Goal: Task Accomplishment & Management: Manage account settings

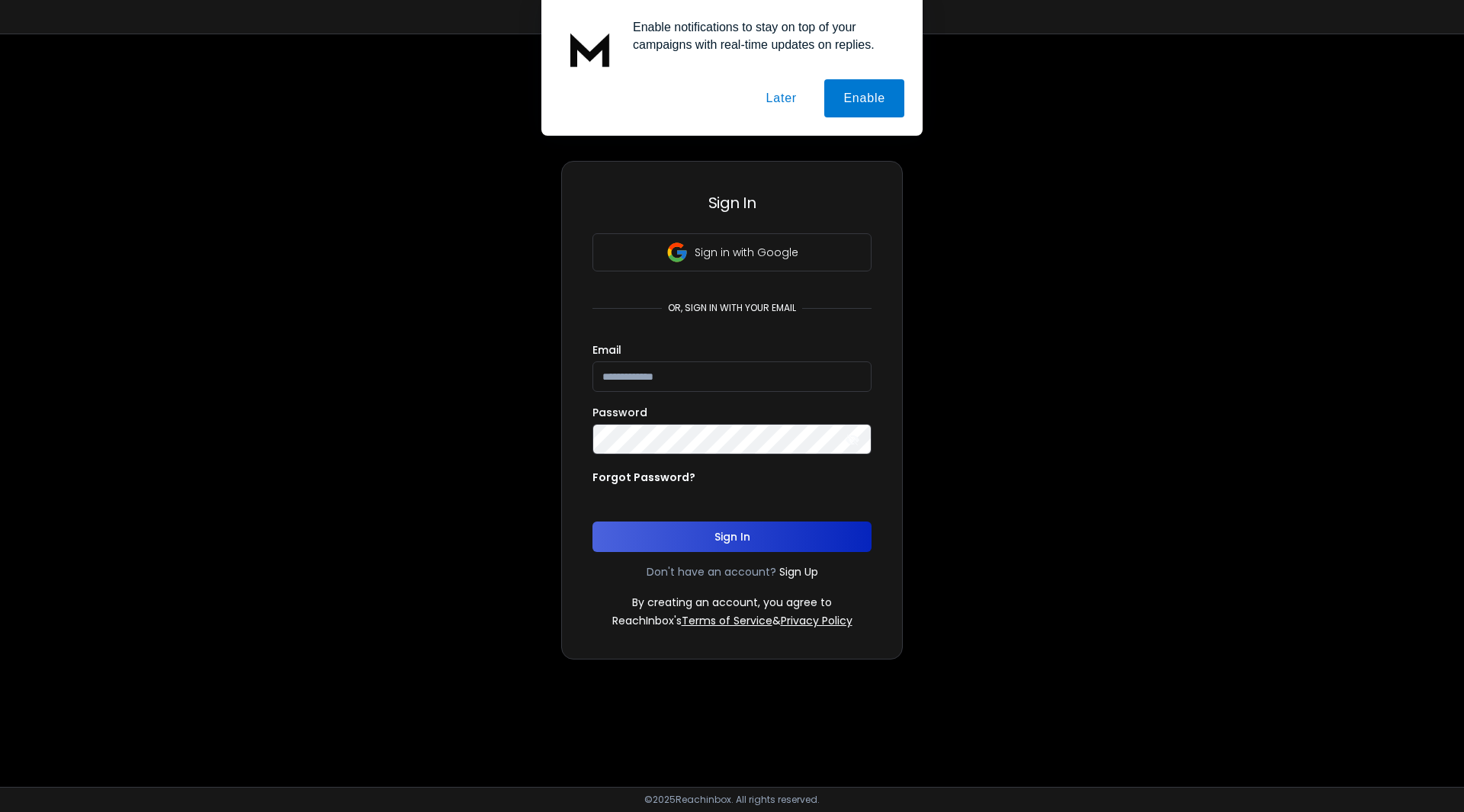
click at [637, 367] on input "email" at bounding box center [732, 376] width 279 height 30
paste input "**********"
type input "**********"
click at [738, 535] on button "Sign In" at bounding box center [732, 536] width 279 height 30
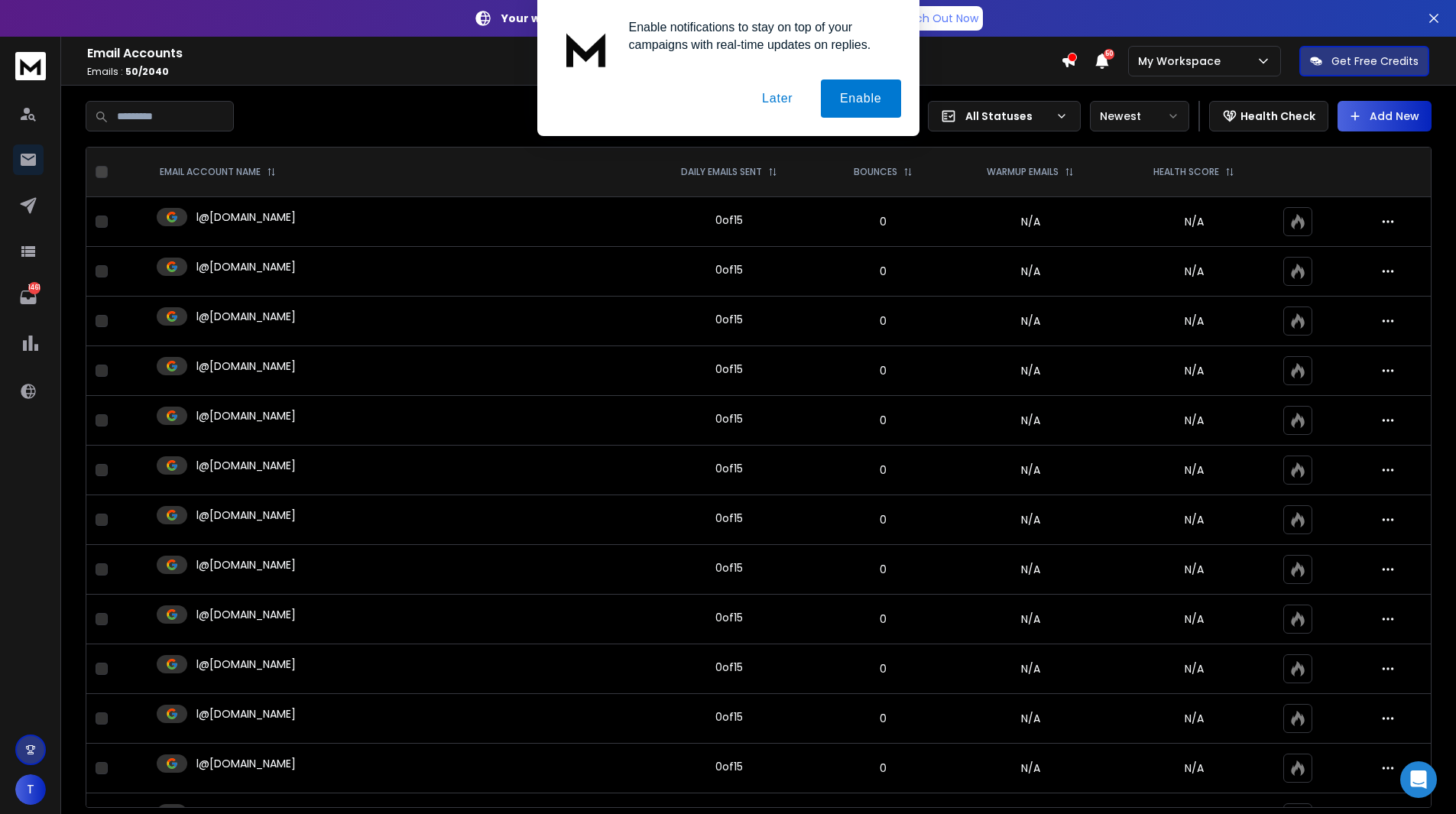
click at [779, 102] on button "Later" at bounding box center [777, 99] width 68 height 38
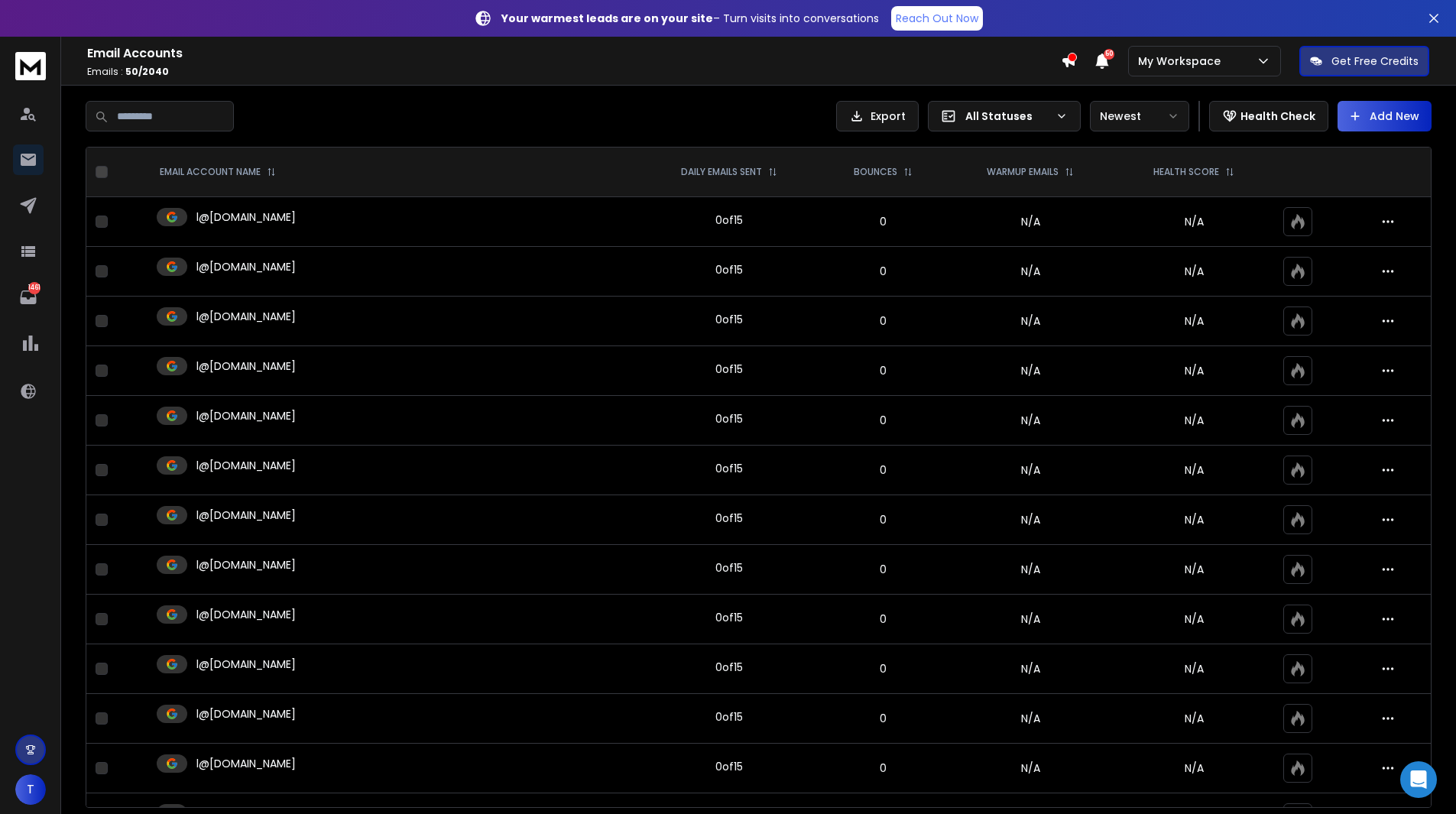
click at [1349, 115] on button "Add New" at bounding box center [1384, 115] width 94 height 30
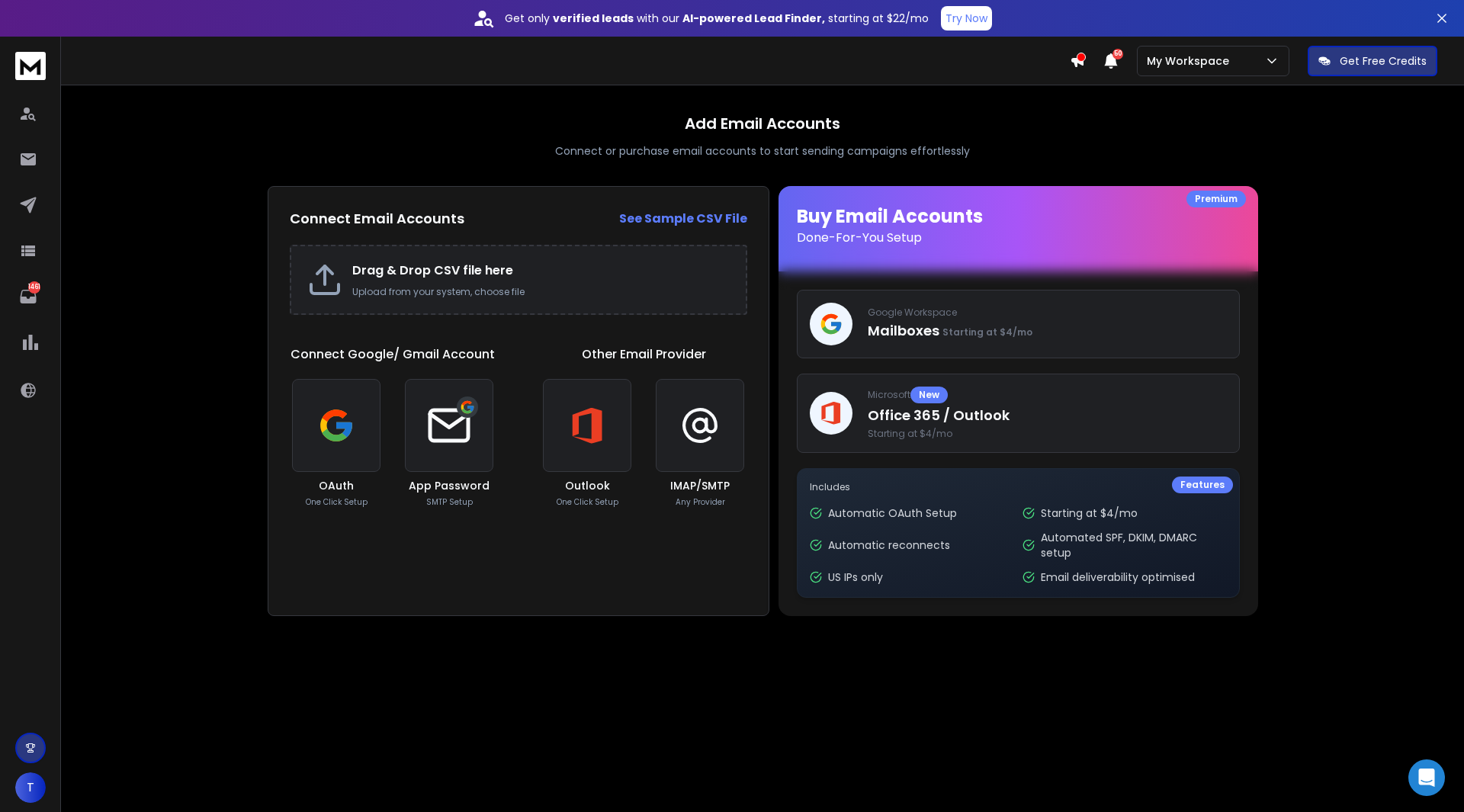
click at [323, 446] on icon at bounding box center [336, 425] width 38 height 46
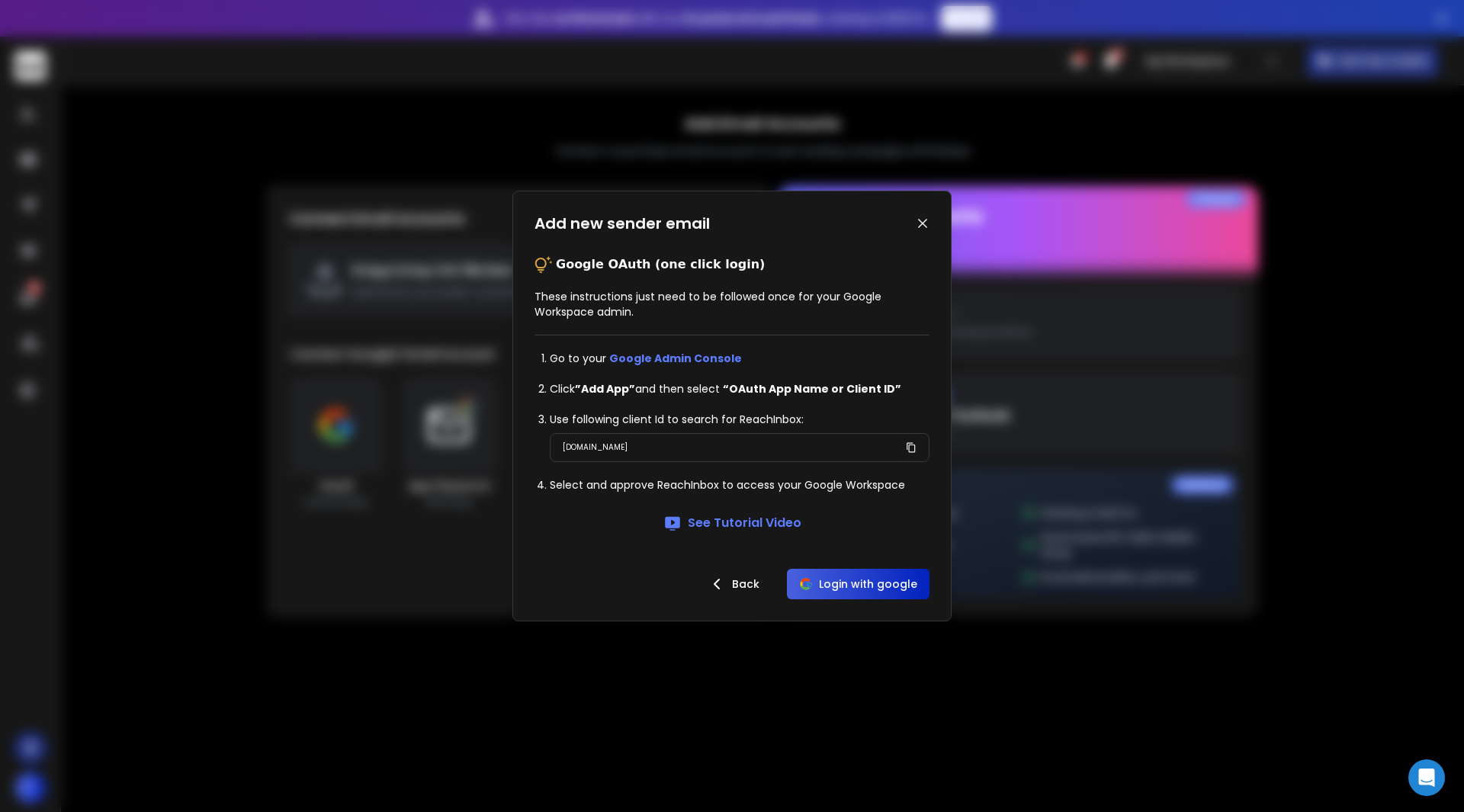
click at [886, 584] on button "Login with google" at bounding box center [858, 584] width 143 height 30
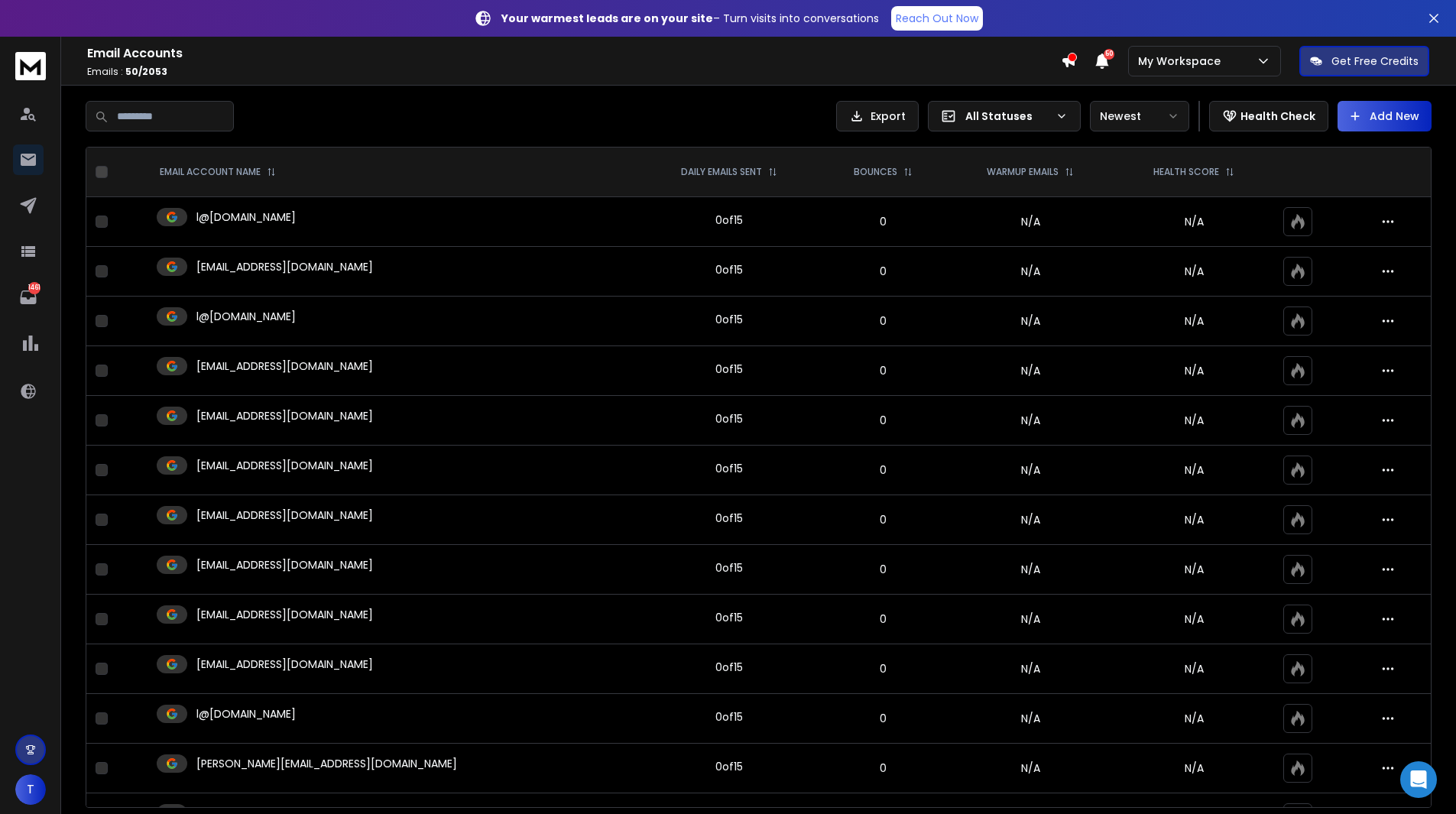
click at [1359, 114] on icon at bounding box center [1355, 116] width 10 height 10
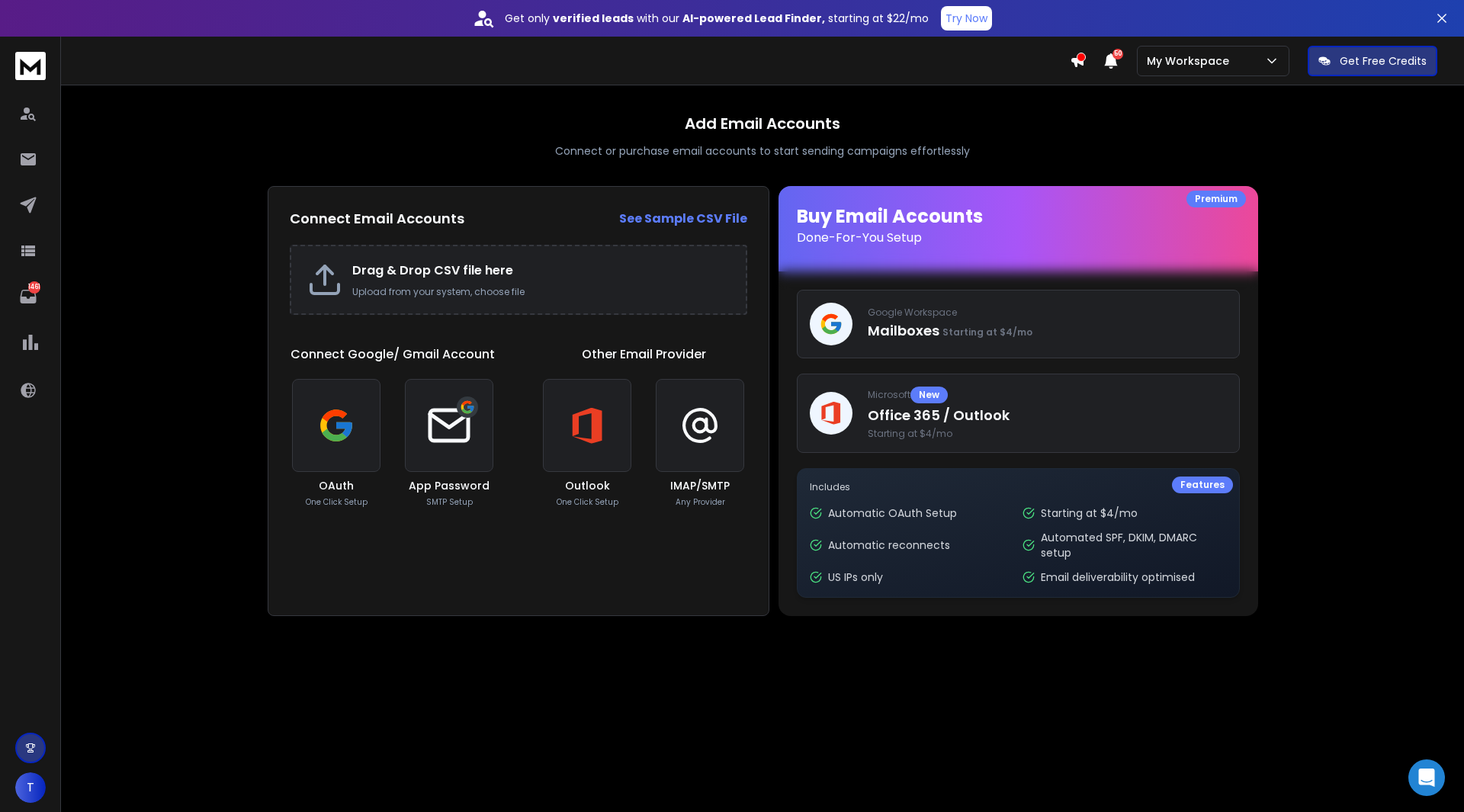
click at [359, 439] on div at bounding box center [336, 425] width 88 height 93
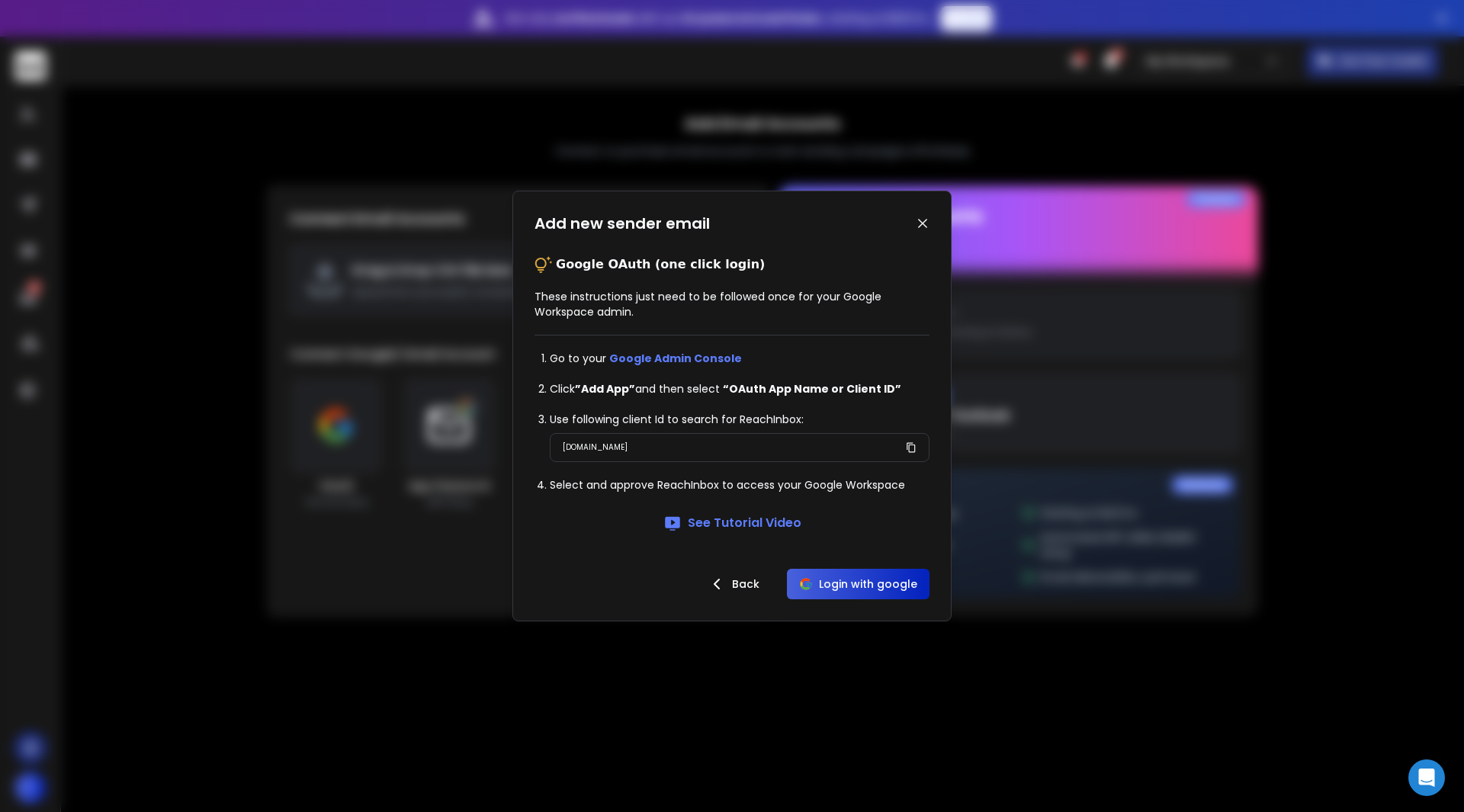
click at [896, 586] on button "Login with google" at bounding box center [858, 584] width 143 height 30
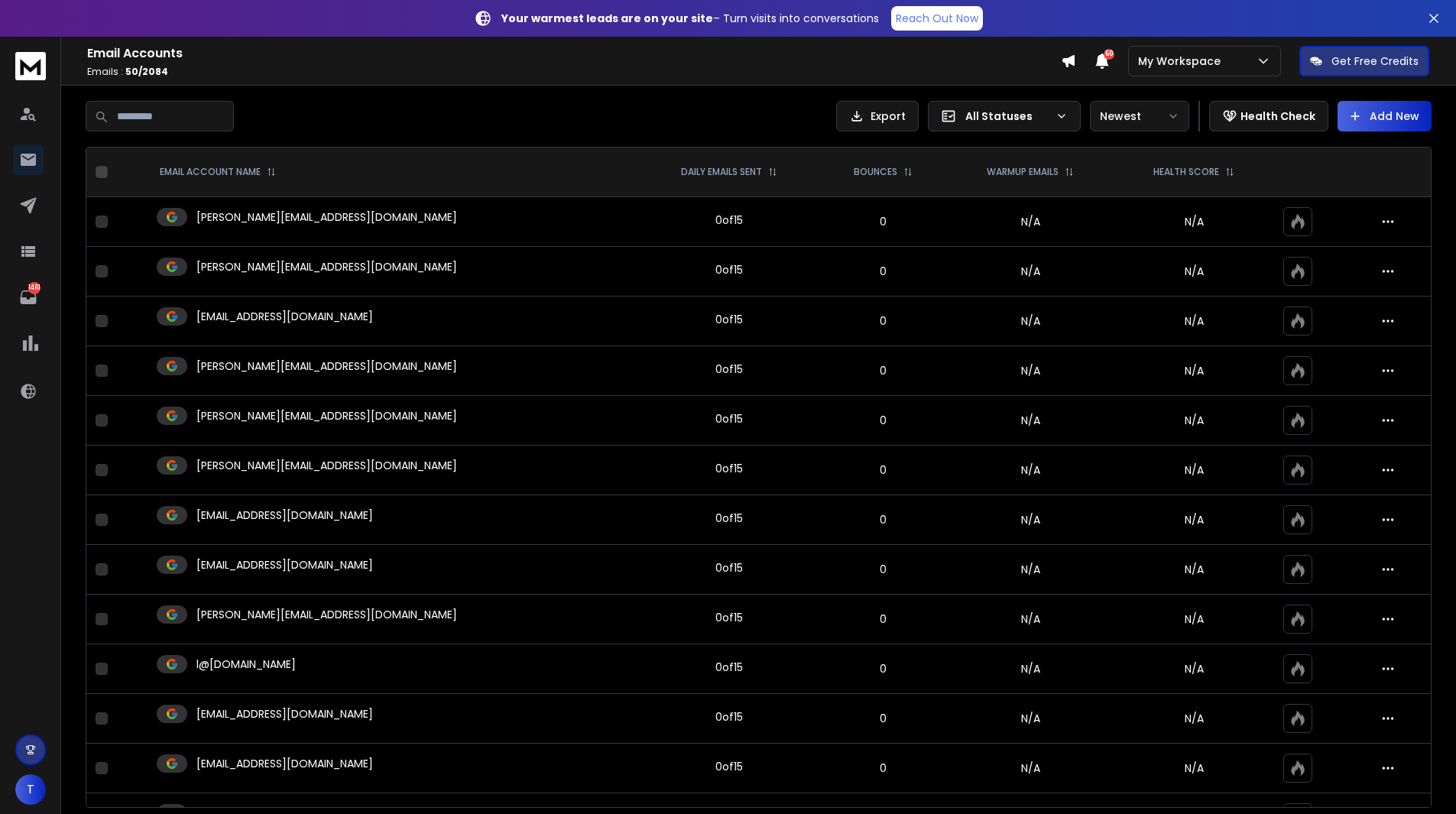
click at [1373, 118] on button "Add New" at bounding box center [1384, 115] width 94 height 30
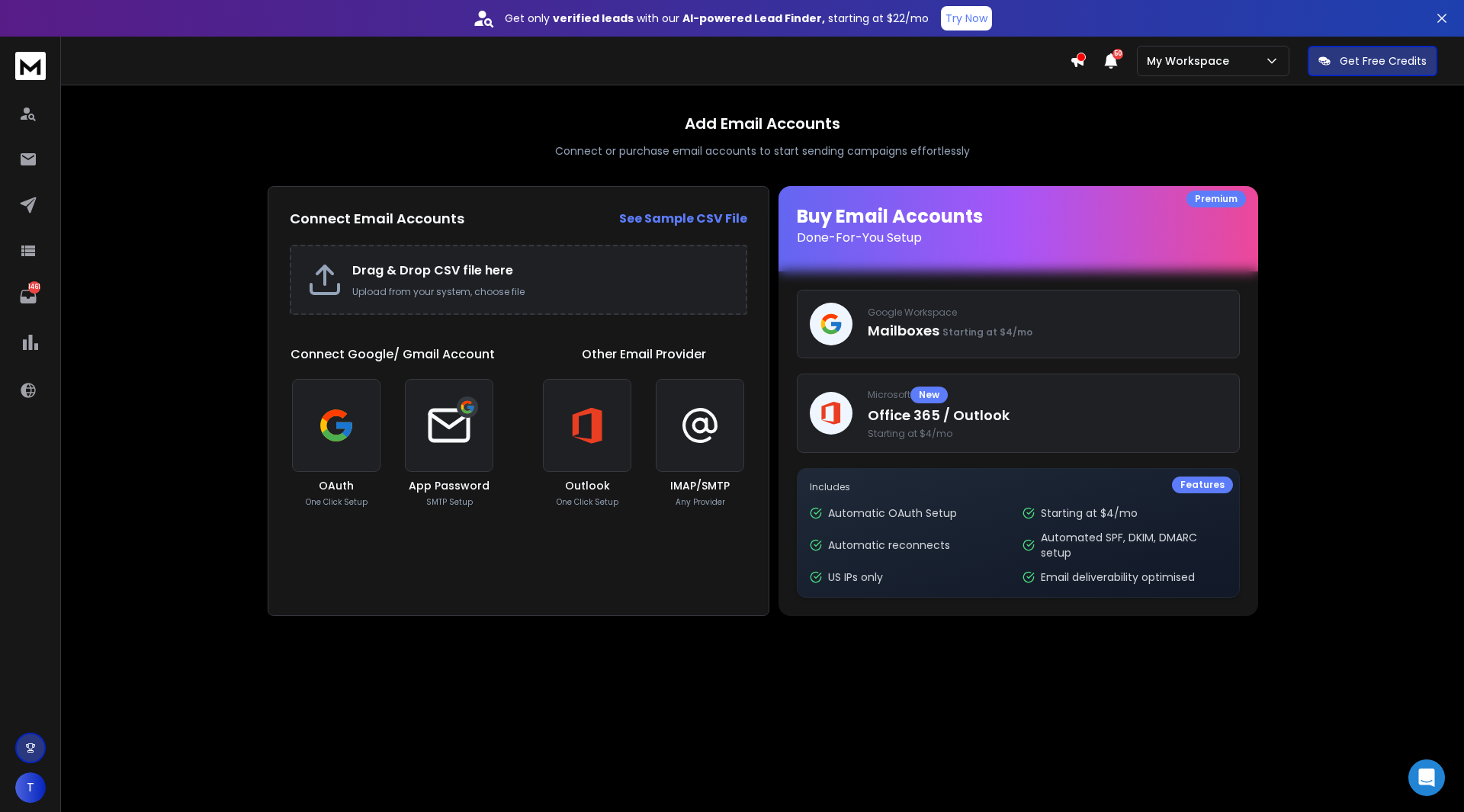
click at [324, 431] on icon at bounding box center [336, 425] width 38 height 46
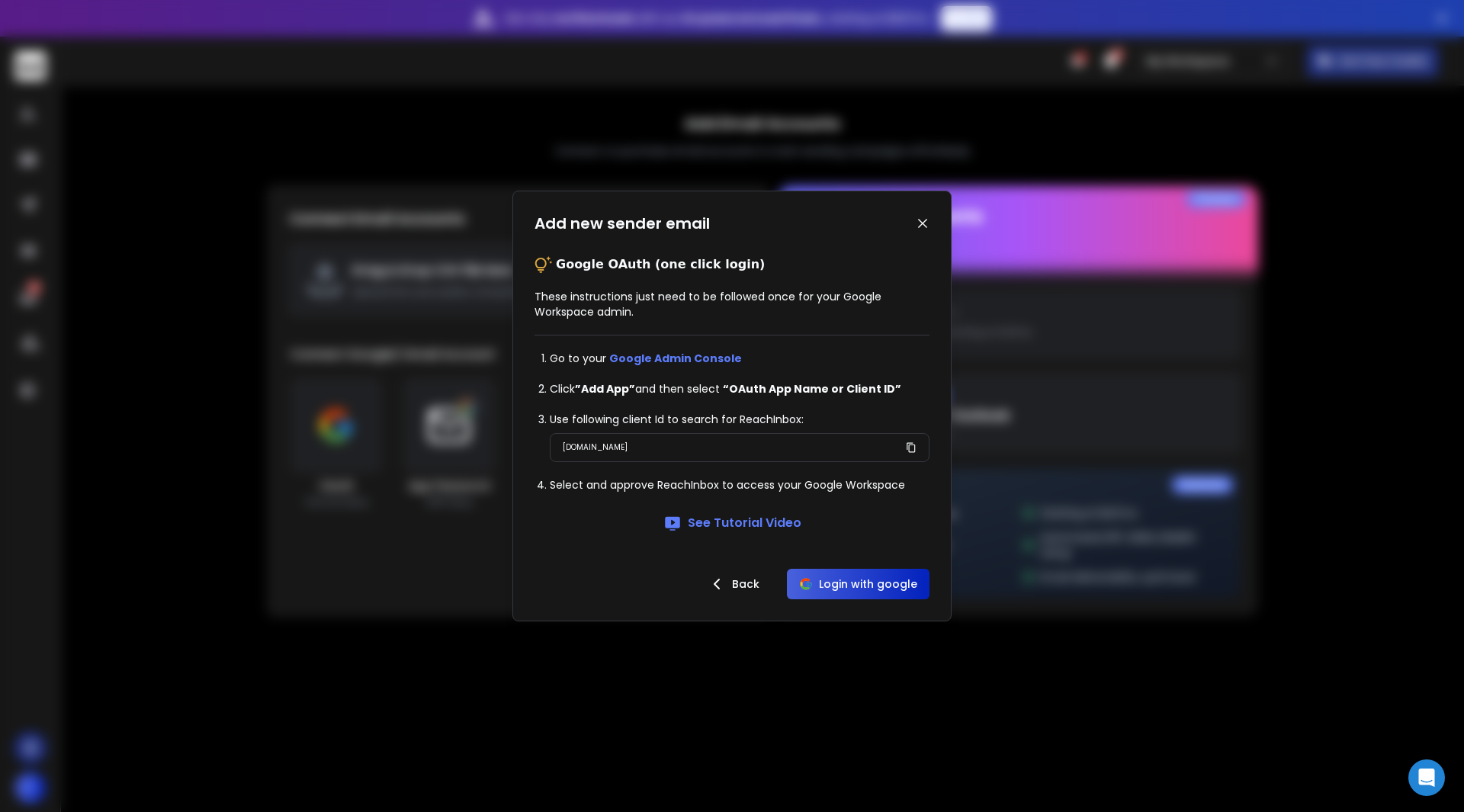
click at [909, 586] on button "Login with google" at bounding box center [858, 584] width 143 height 30
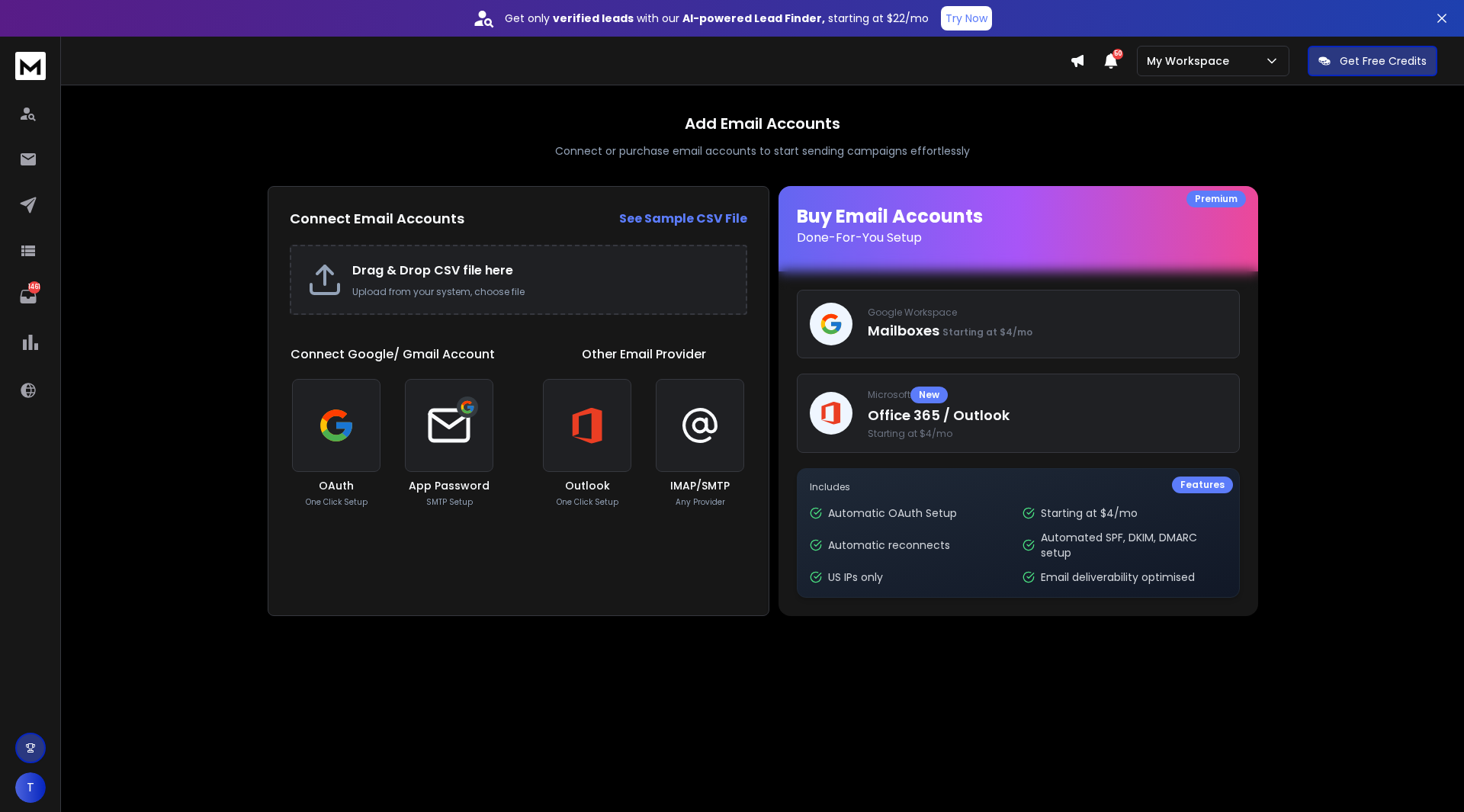
click at [355, 422] on icon at bounding box center [336, 425] width 38 height 46
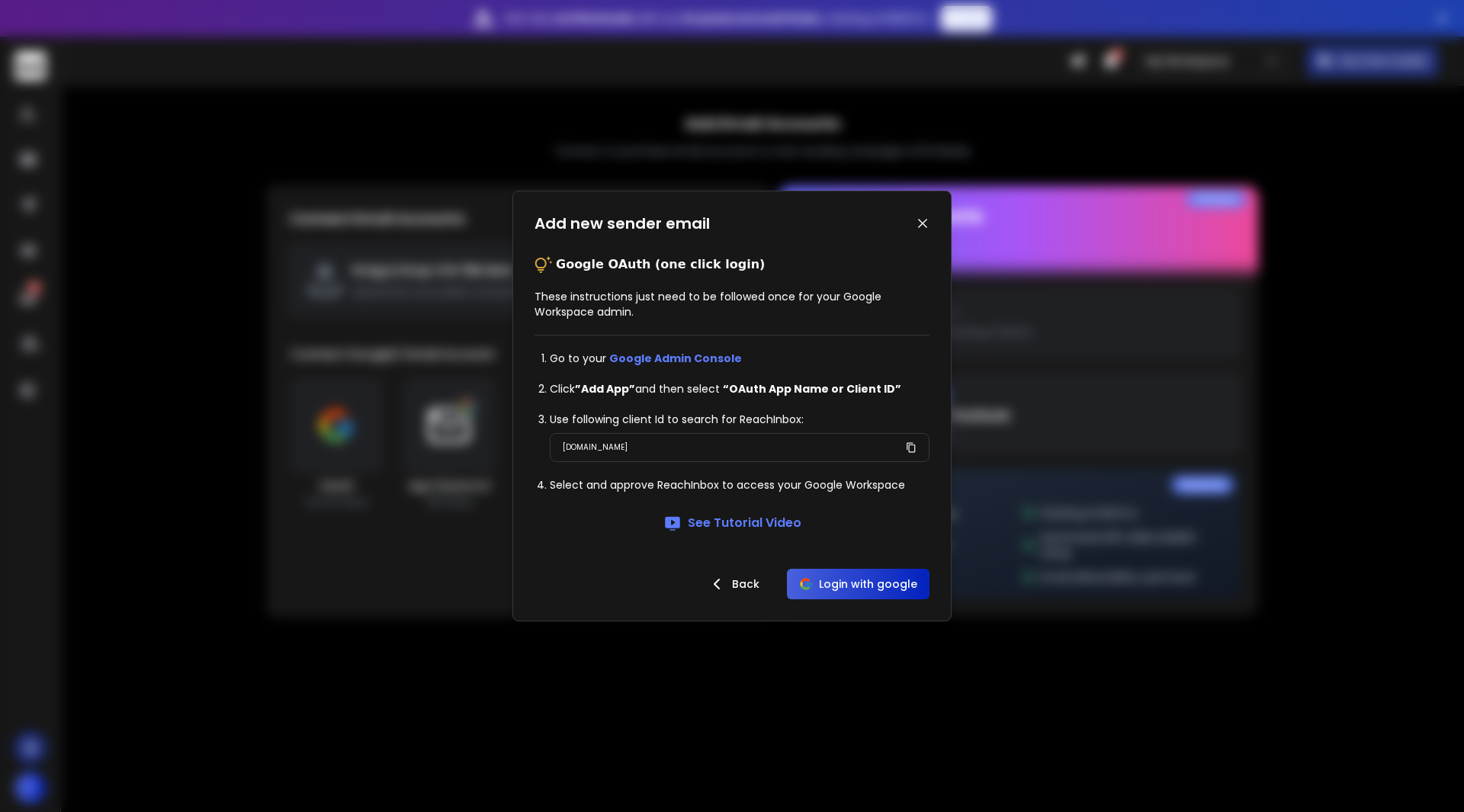
click at [895, 586] on button "Login with google" at bounding box center [858, 584] width 143 height 30
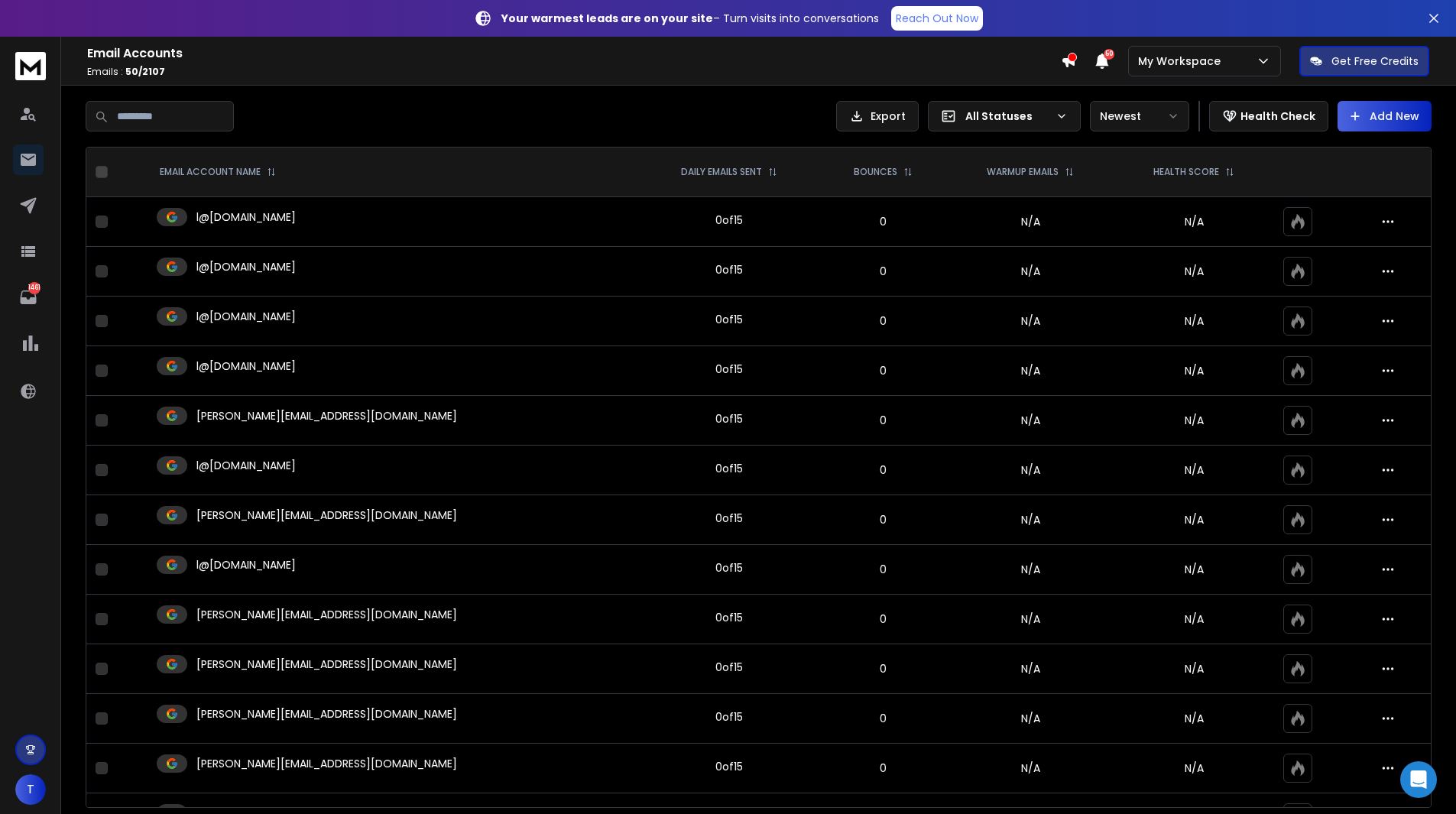
click at [1376, 120] on button "Add New" at bounding box center [1384, 115] width 94 height 30
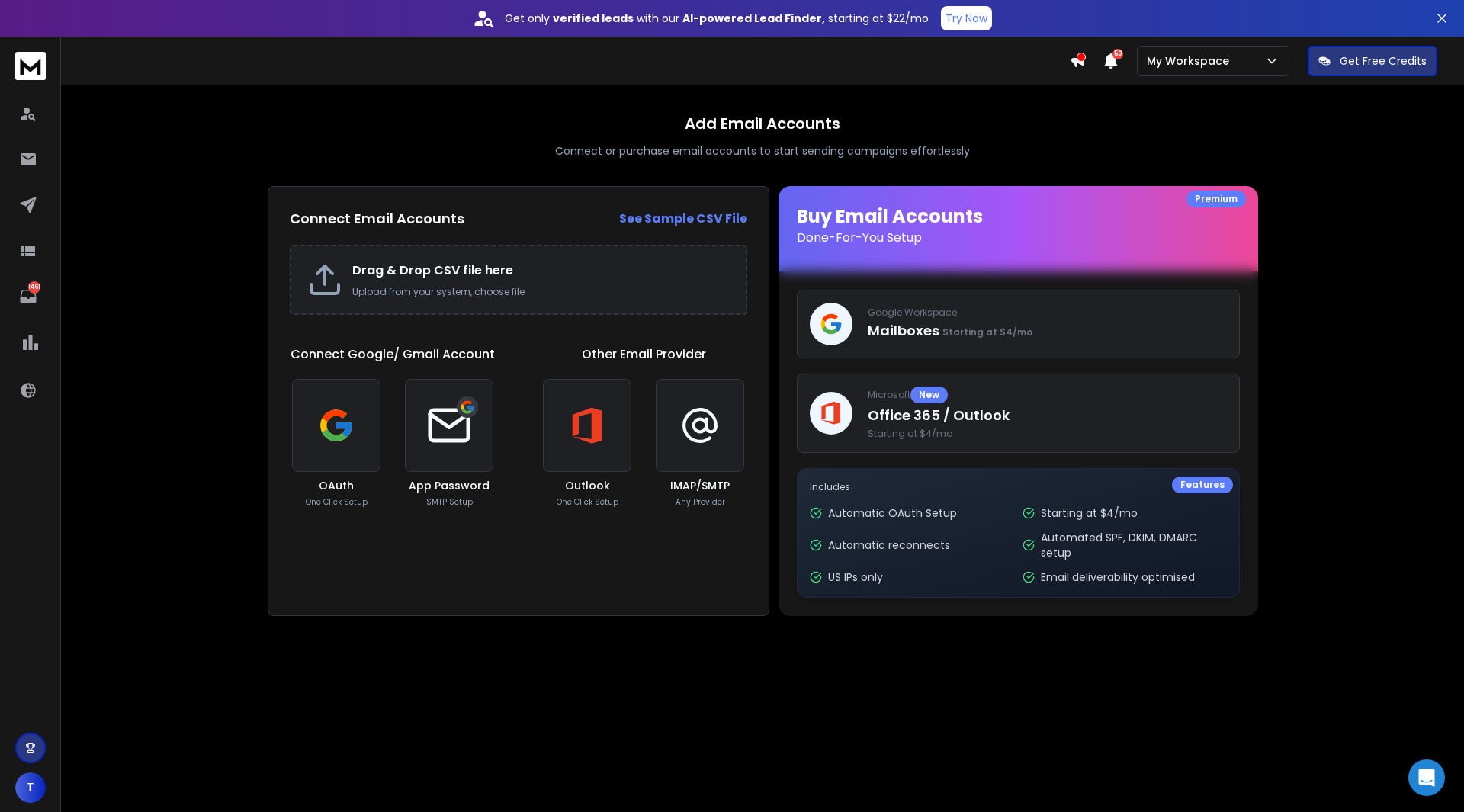
click at [360, 444] on div at bounding box center [336, 425] width 88 height 93
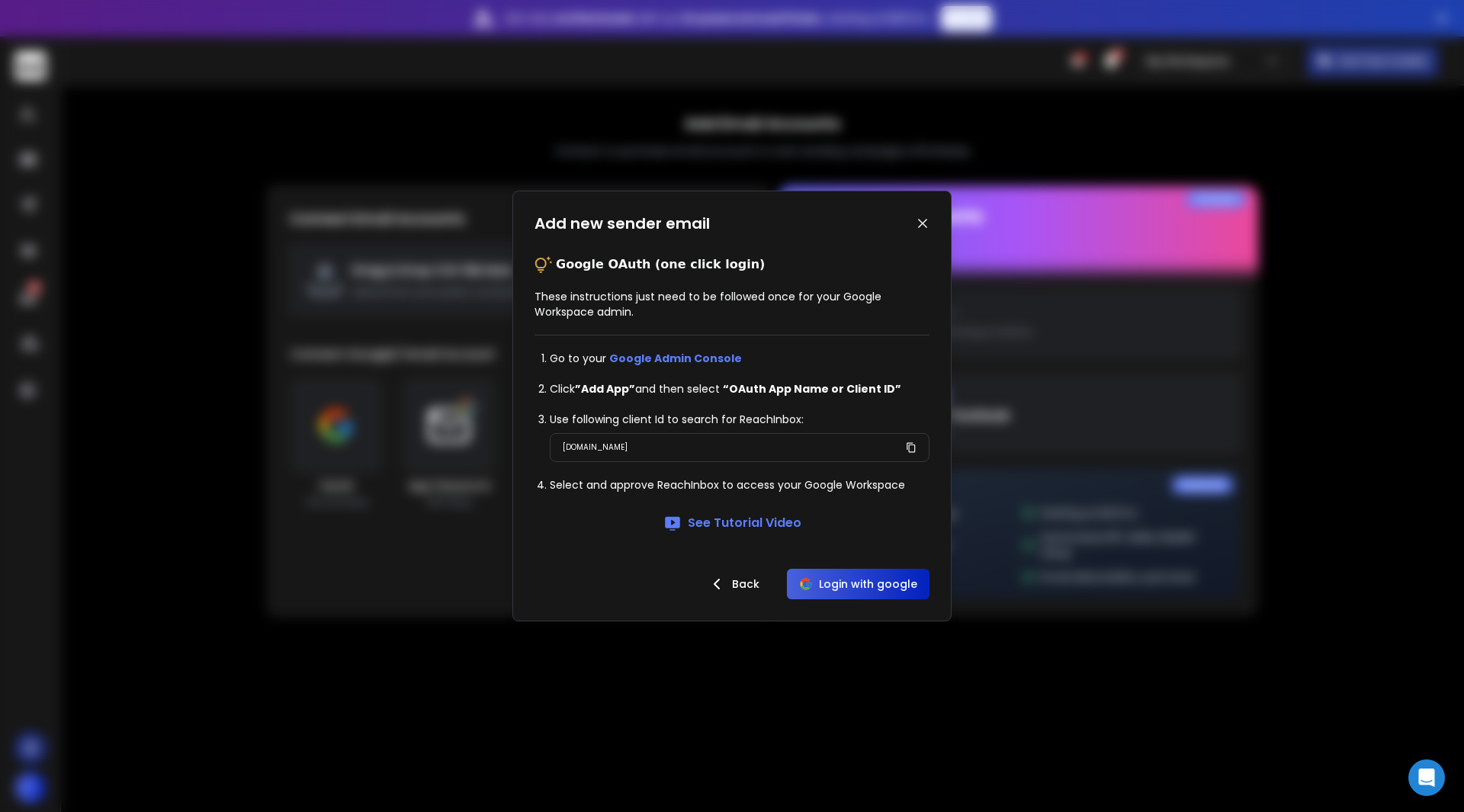
click at [838, 589] on button "Login with google" at bounding box center [858, 584] width 143 height 30
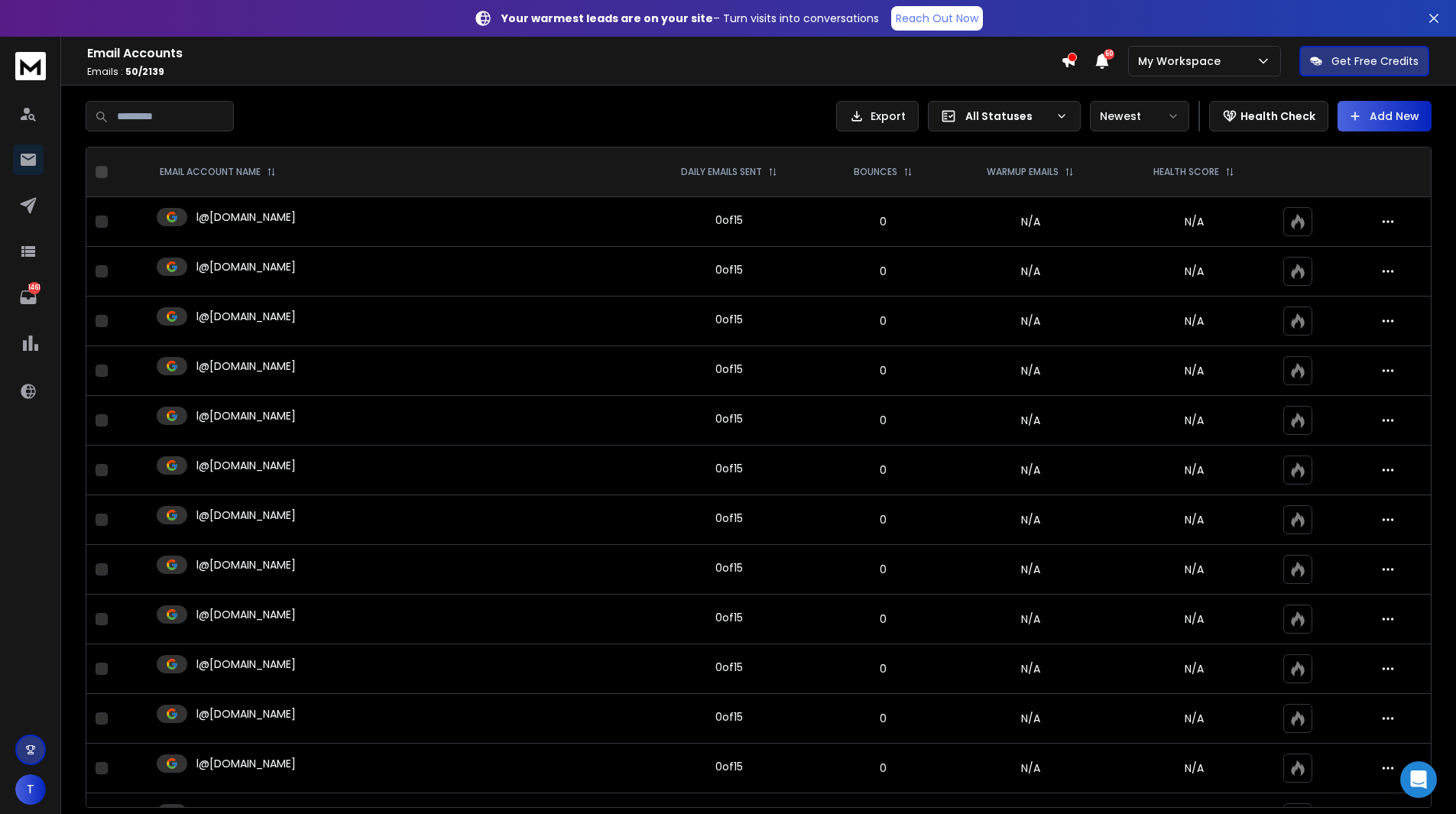
click at [1375, 116] on button "Add New" at bounding box center [1384, 115] width 94 height 30
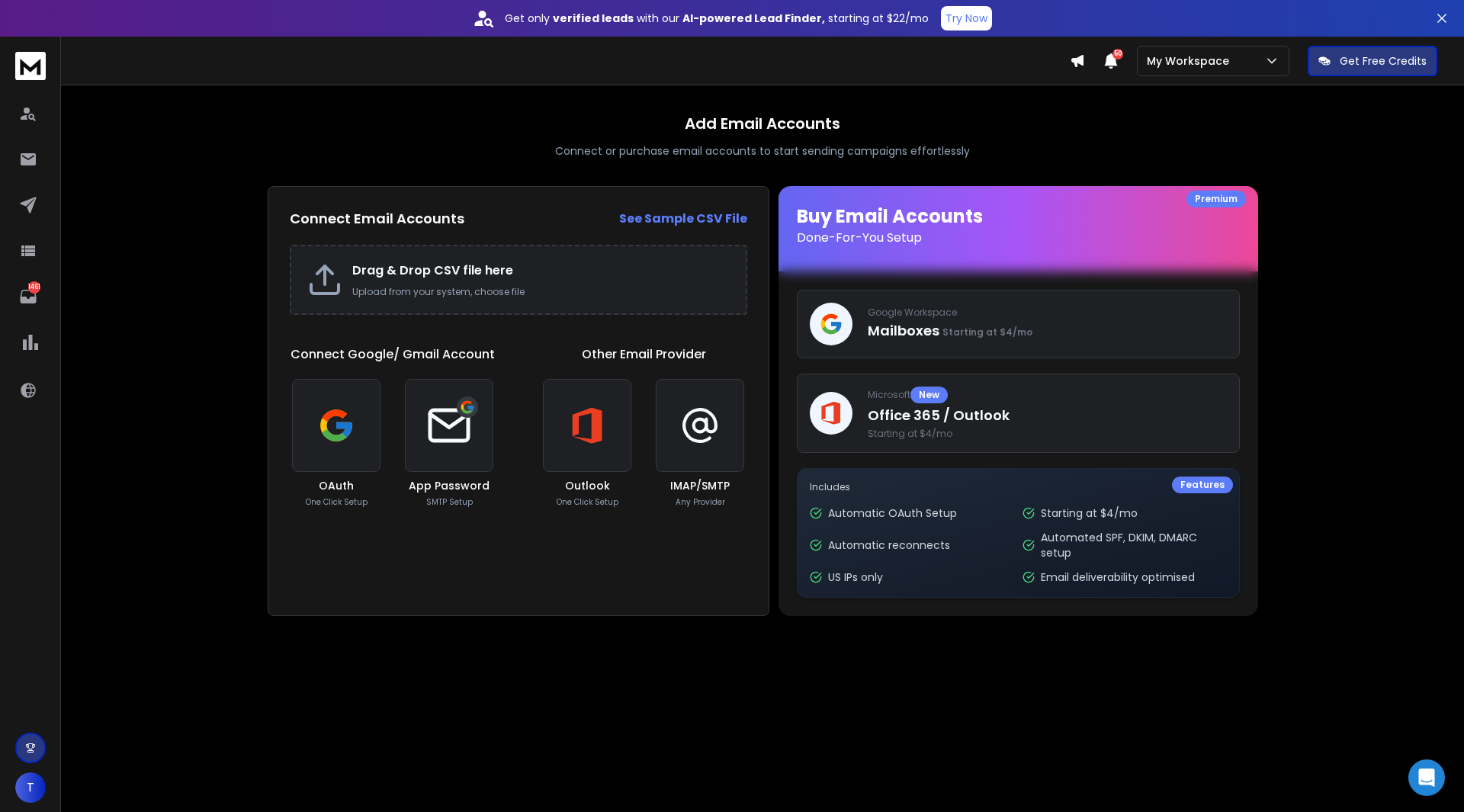
click at [332, 450] on div at bounding box center [336, 425] width 88 height 93
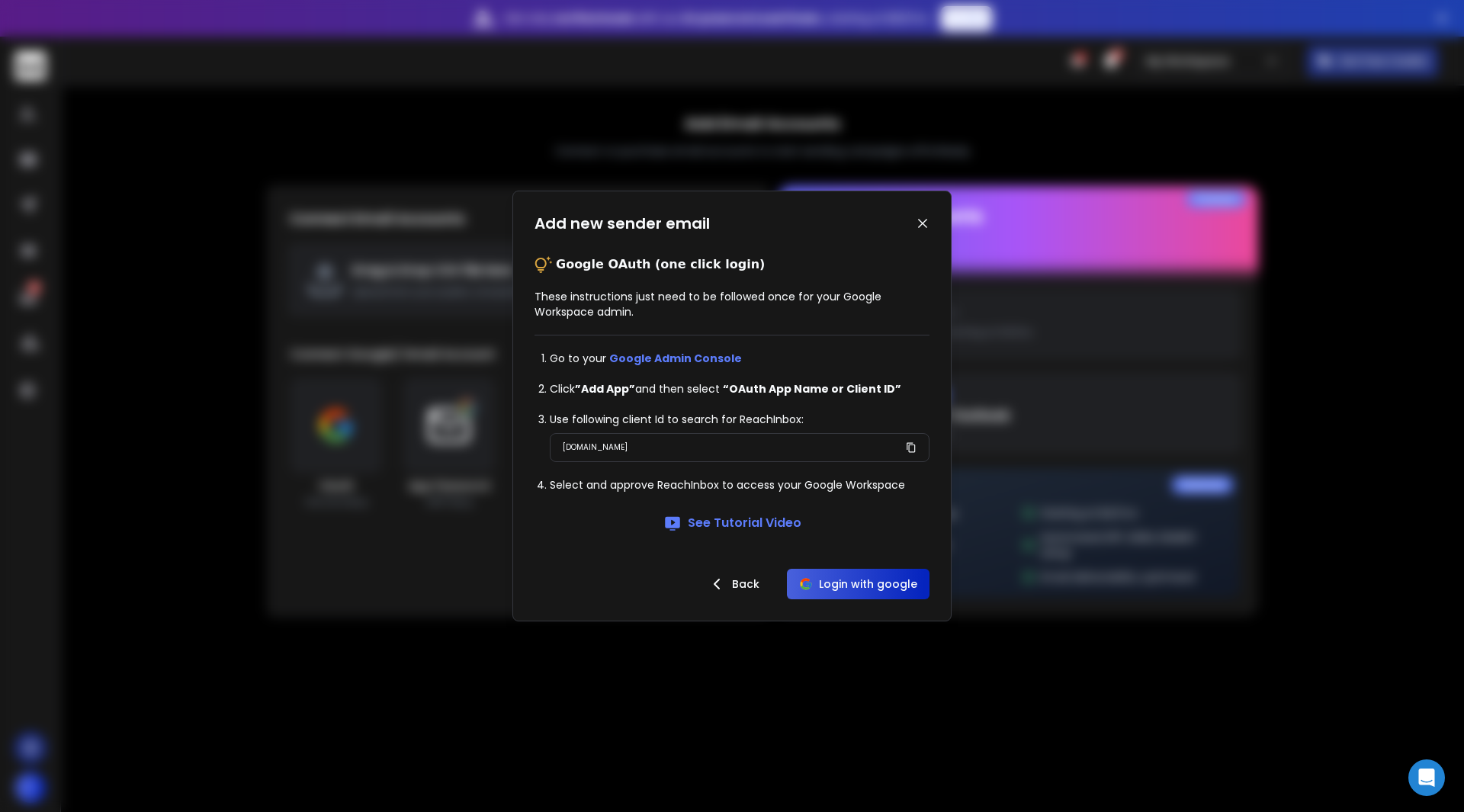
click at [894, 583] on button "Login with google" at bounding box center [858, 584] width 143 height 30
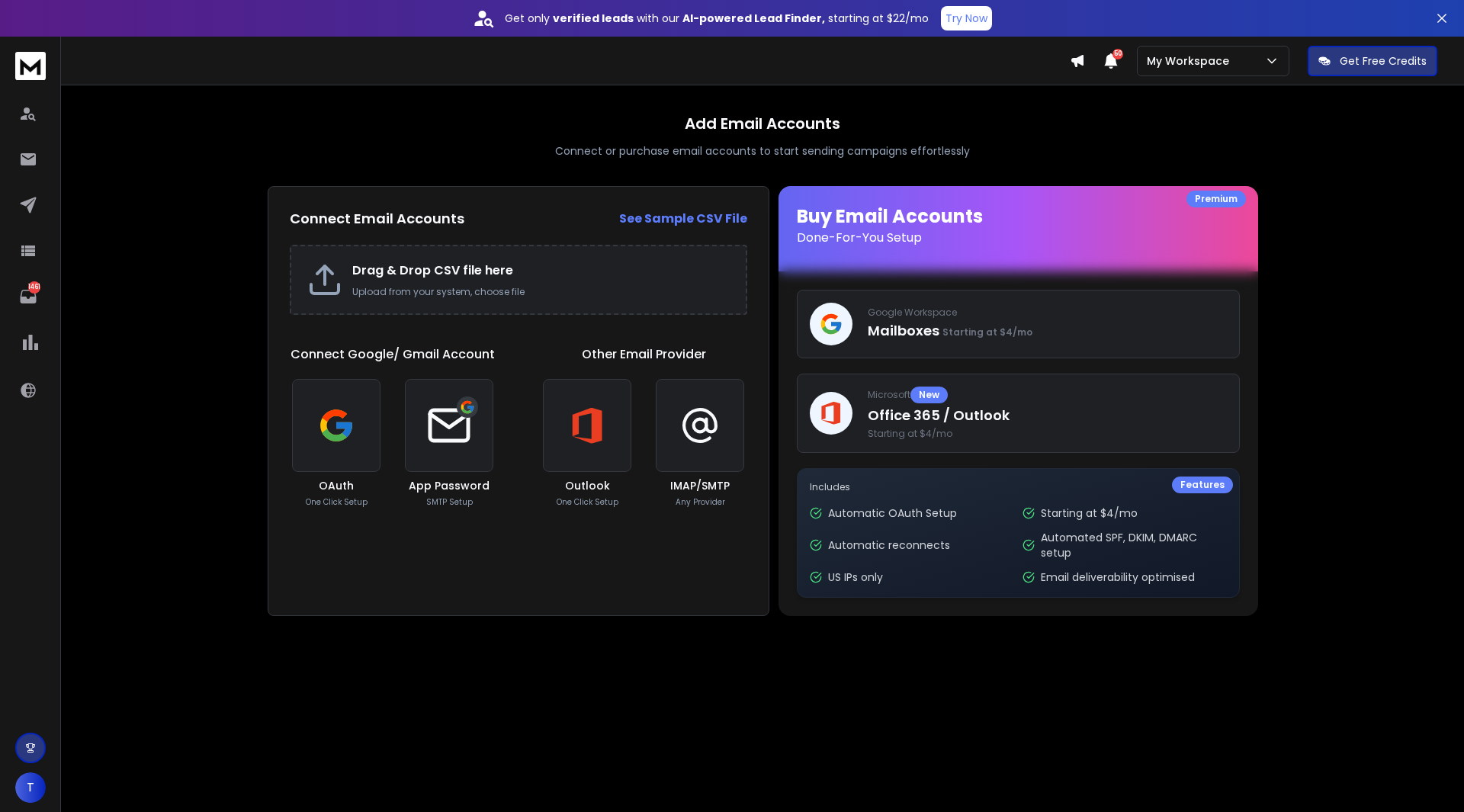
click at [326, 444] on icon at bounding box center [336, 425] width 38 height 46
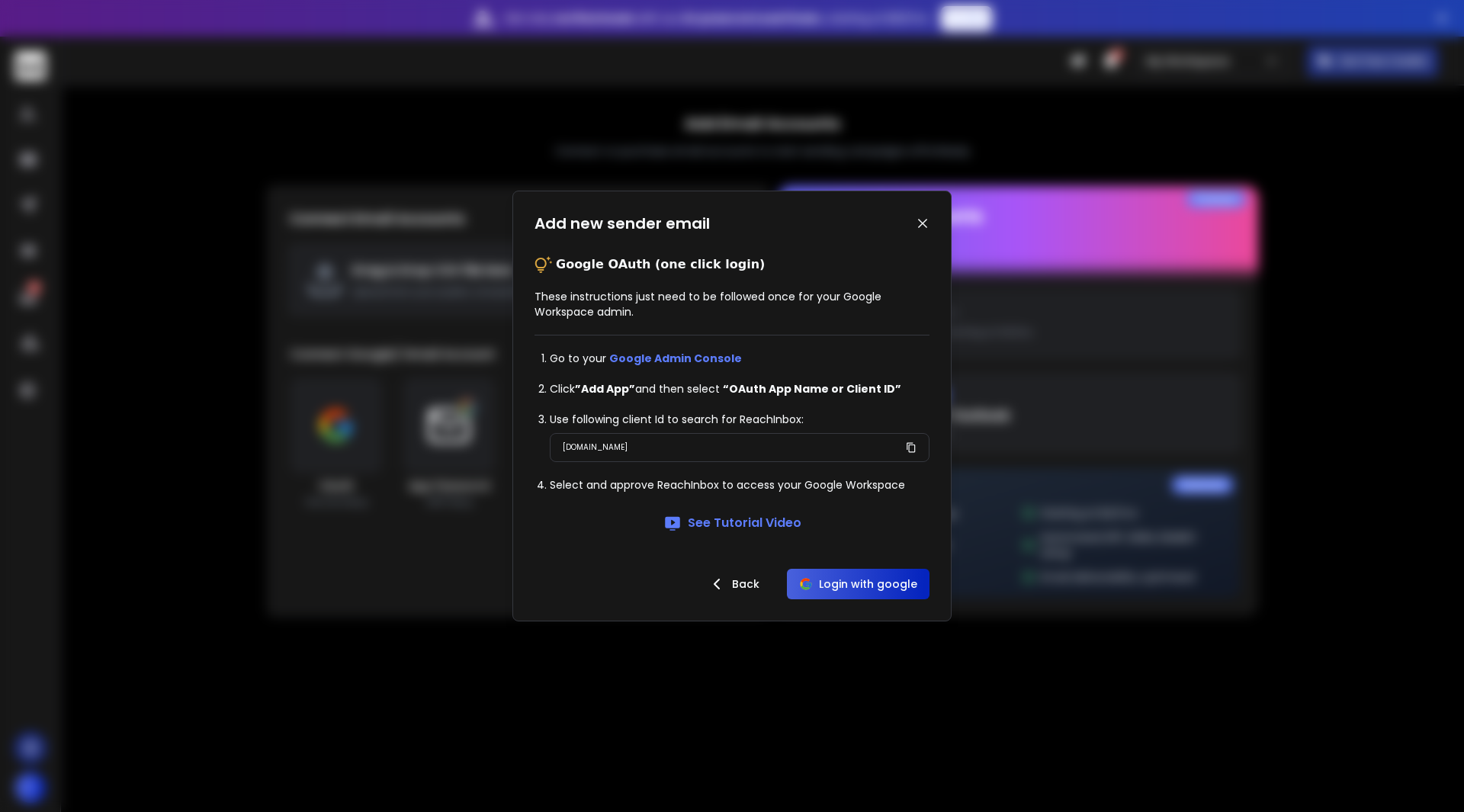
click at [857, 580] on button "Login with google" at bounding box center [858, 584] width 143 height 30
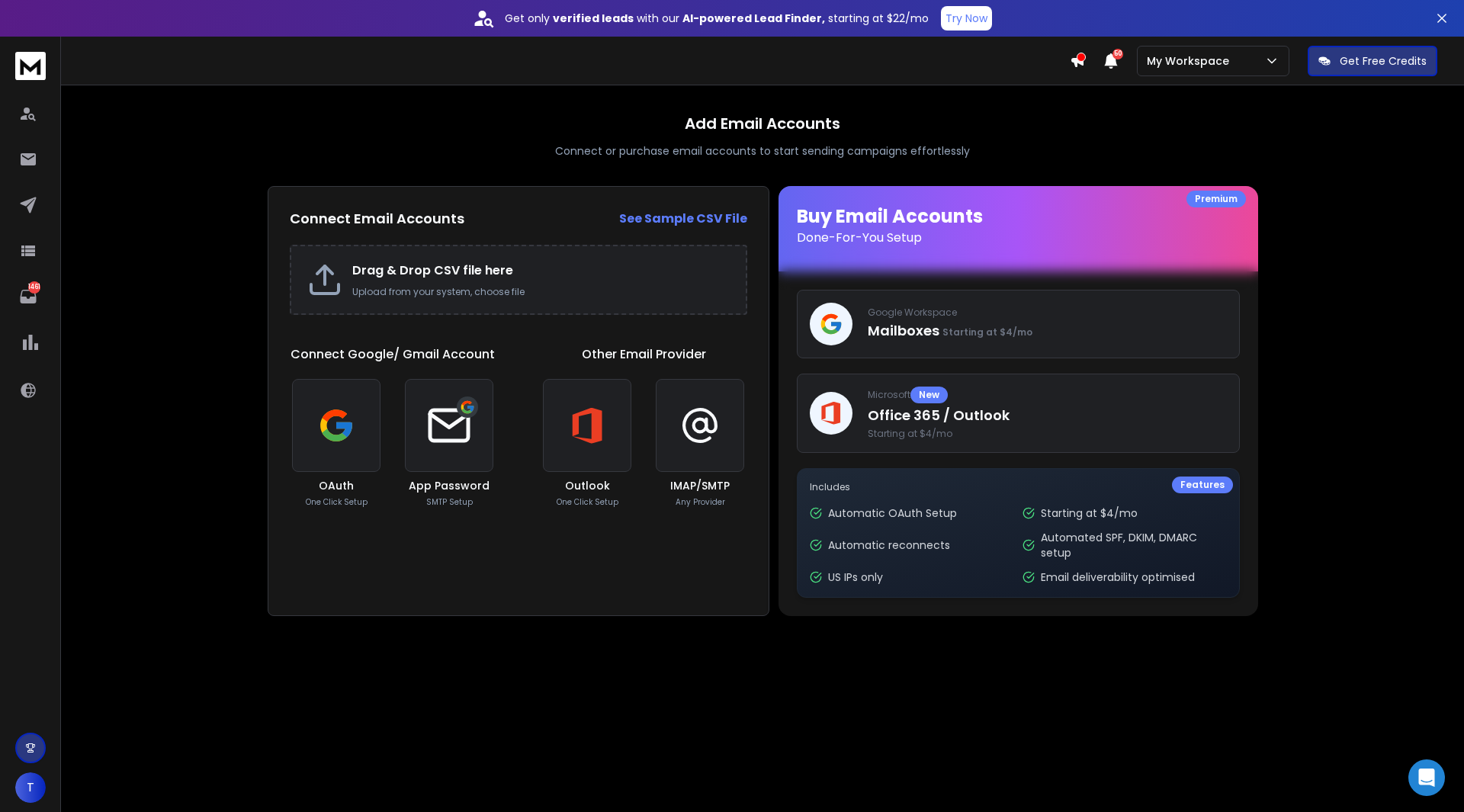
click at [345, 427] on icon at bounding box center [344, 431] width 16 height 16
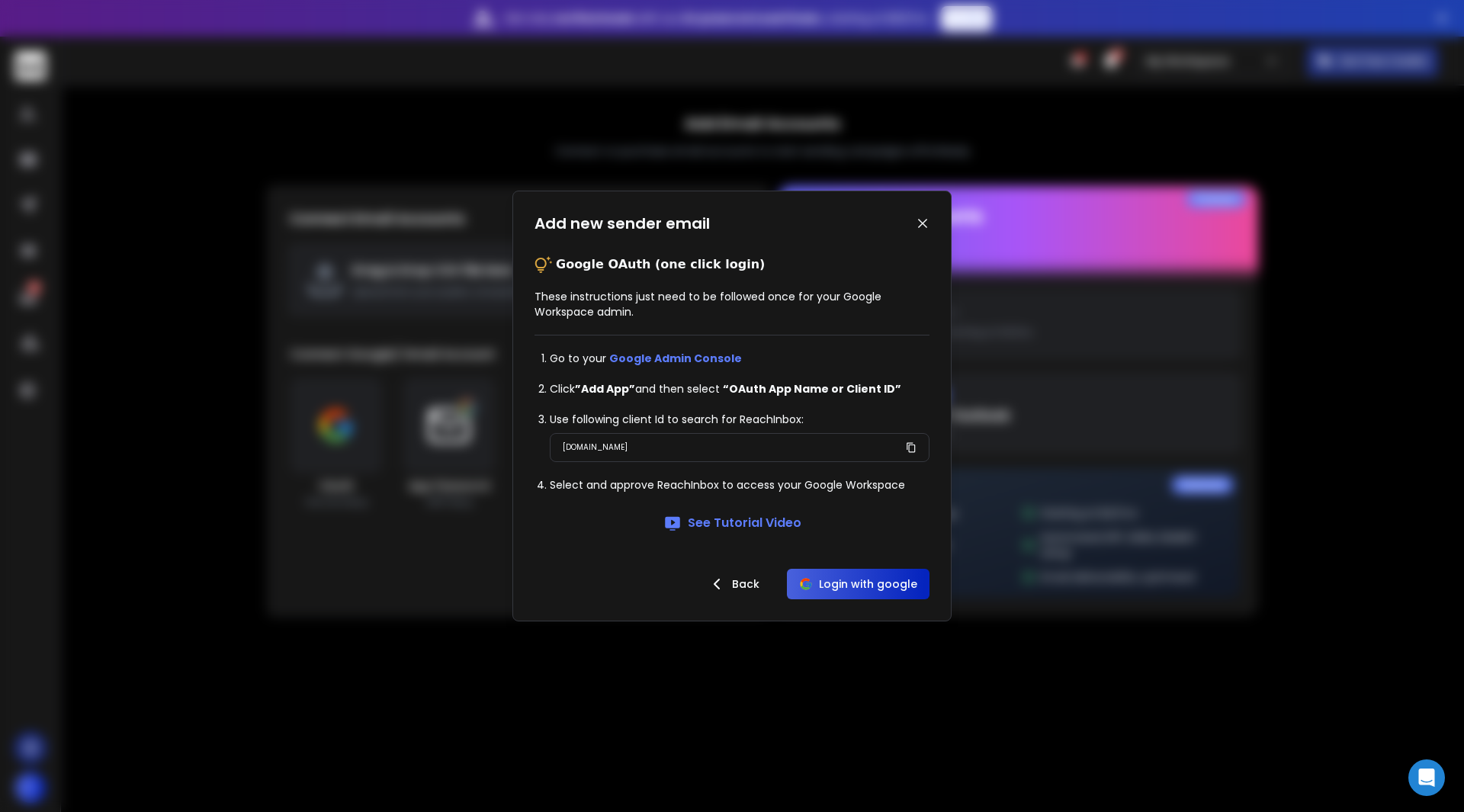
click at [915, 590] on button "Login with google" at bounding box center [858, 584] width 143 height 30
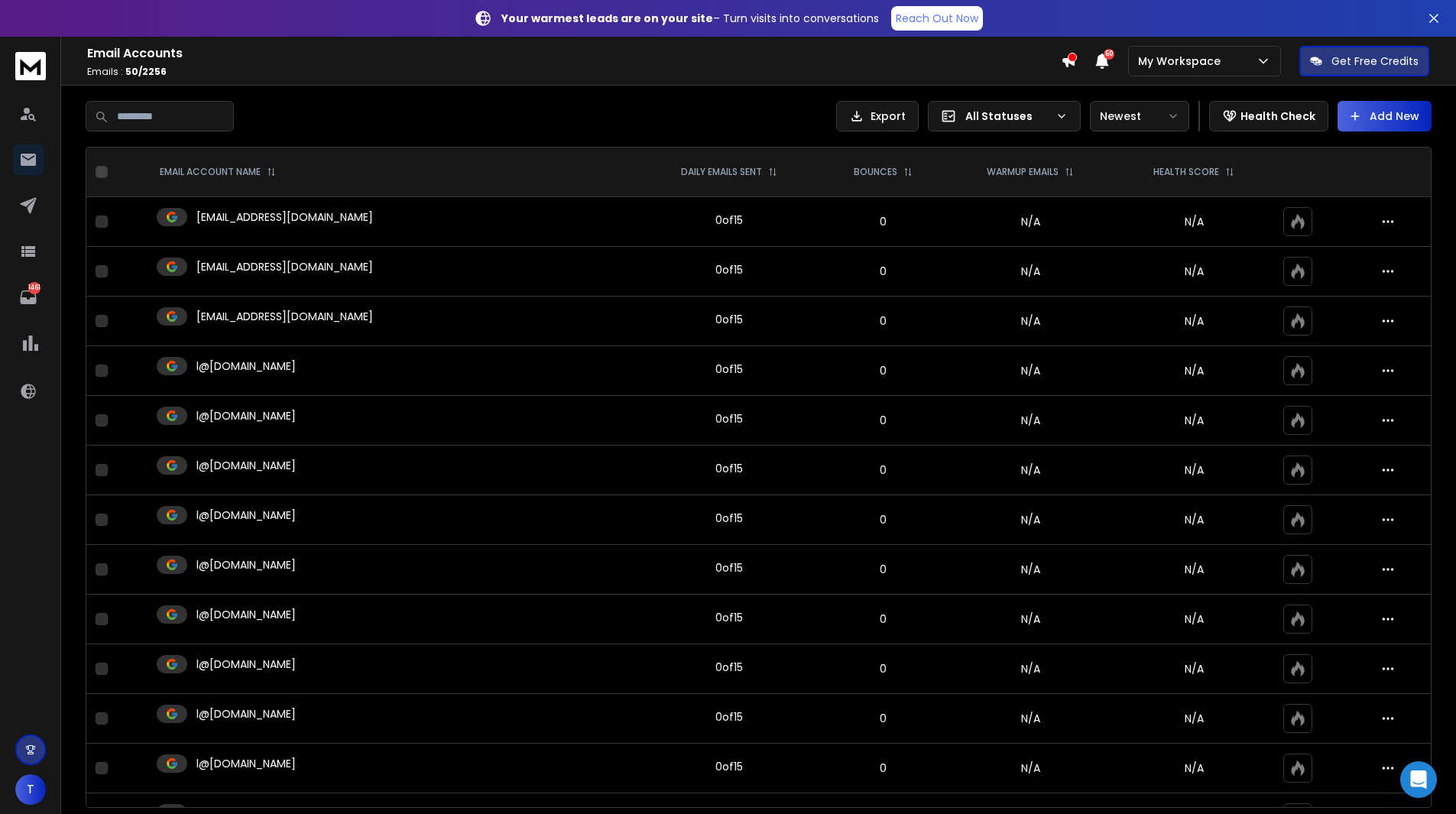
click at [1356, 101] on div "Export All Statuses Newest Health Check Add New EMAIL ACCOUNT NAME DAILY EMAILS…" at bounding box center [758, 454] width 1394 height 738
click at [1355, 112] on icon at bounding box center [1355, 116] width 10 height 10
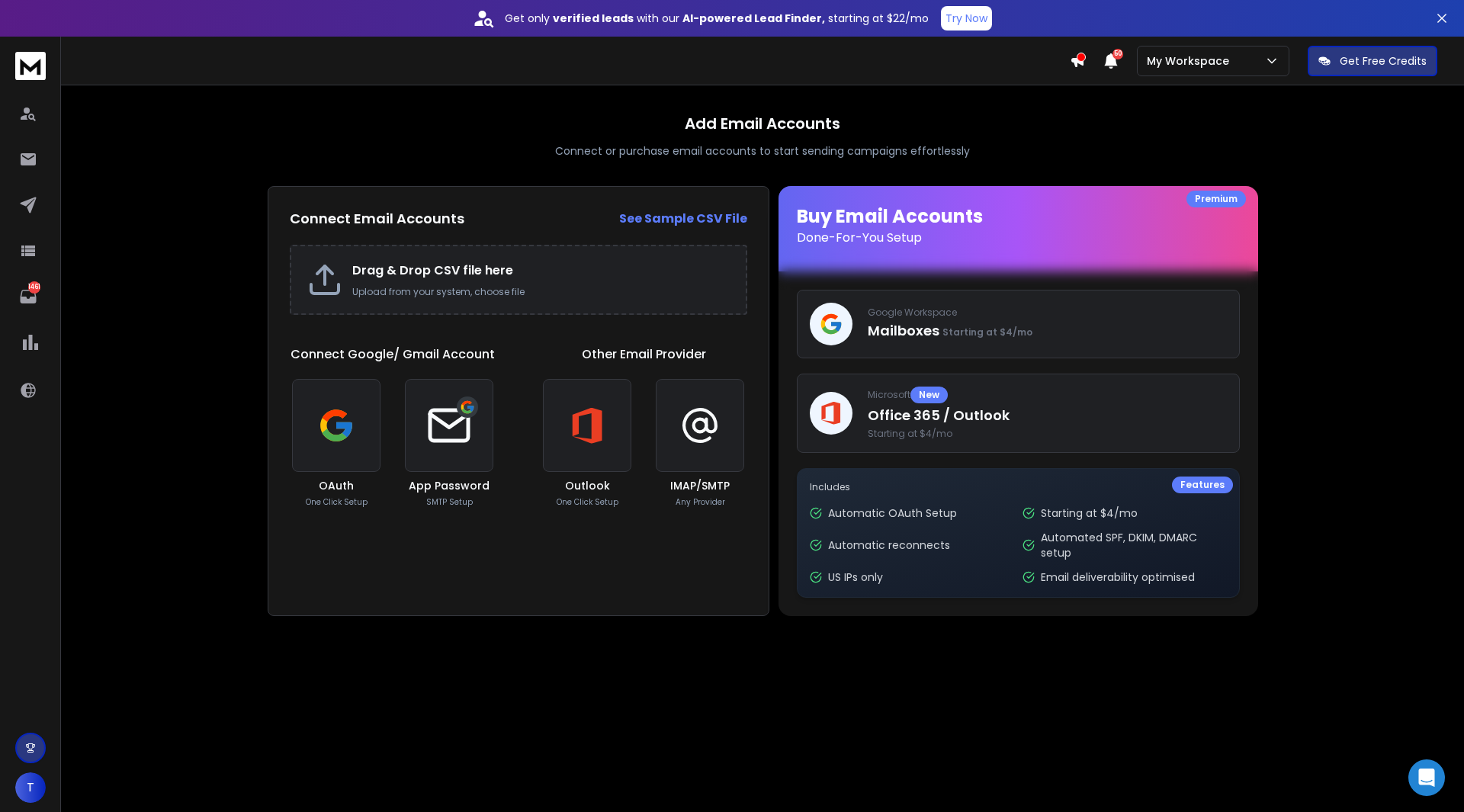
click at [337, 433] on icon at bounding box center [336, 425] width 38 height 46
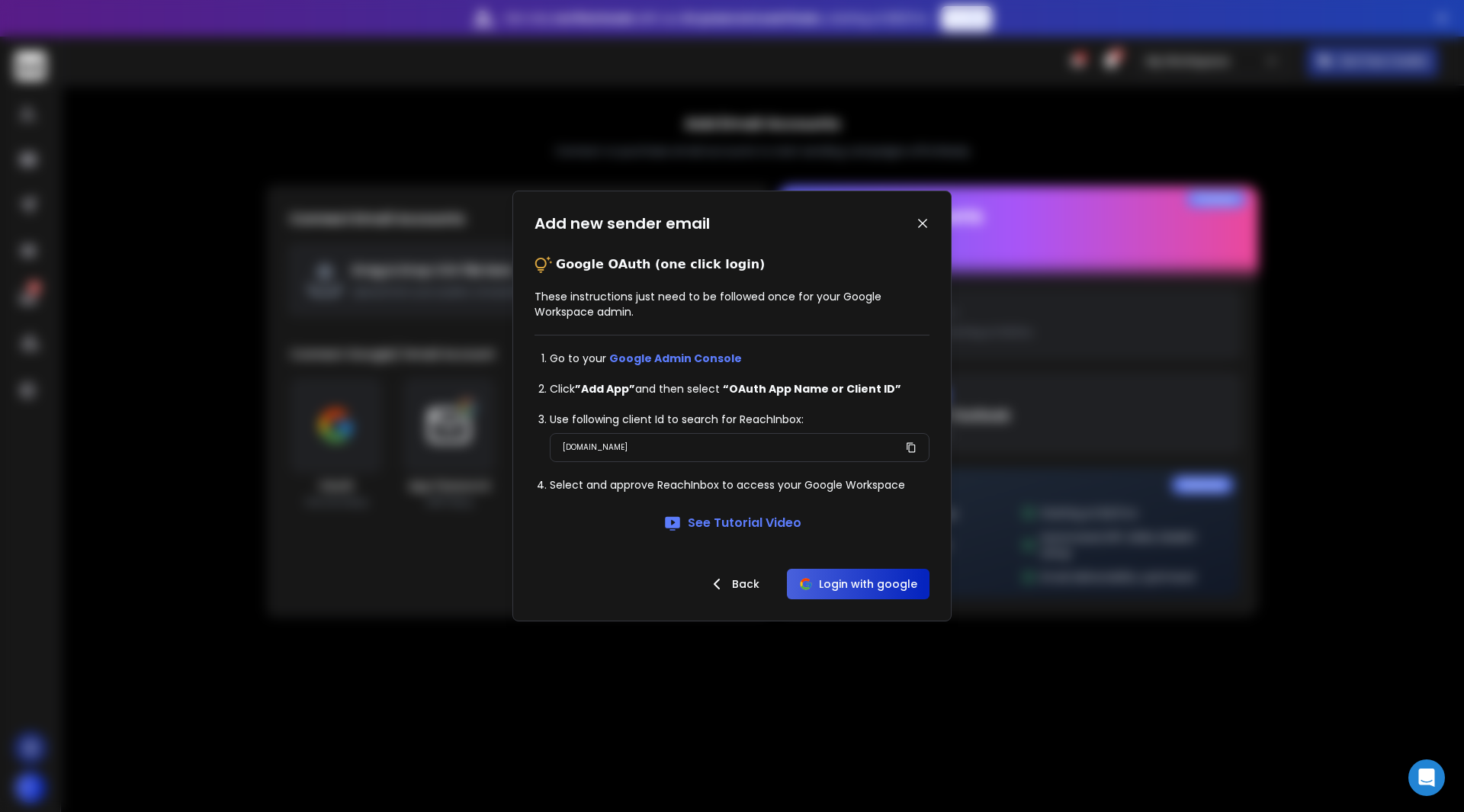
click at [877, 576] on button "Login with google" at bounding box center [858, 584] width 143 height 30
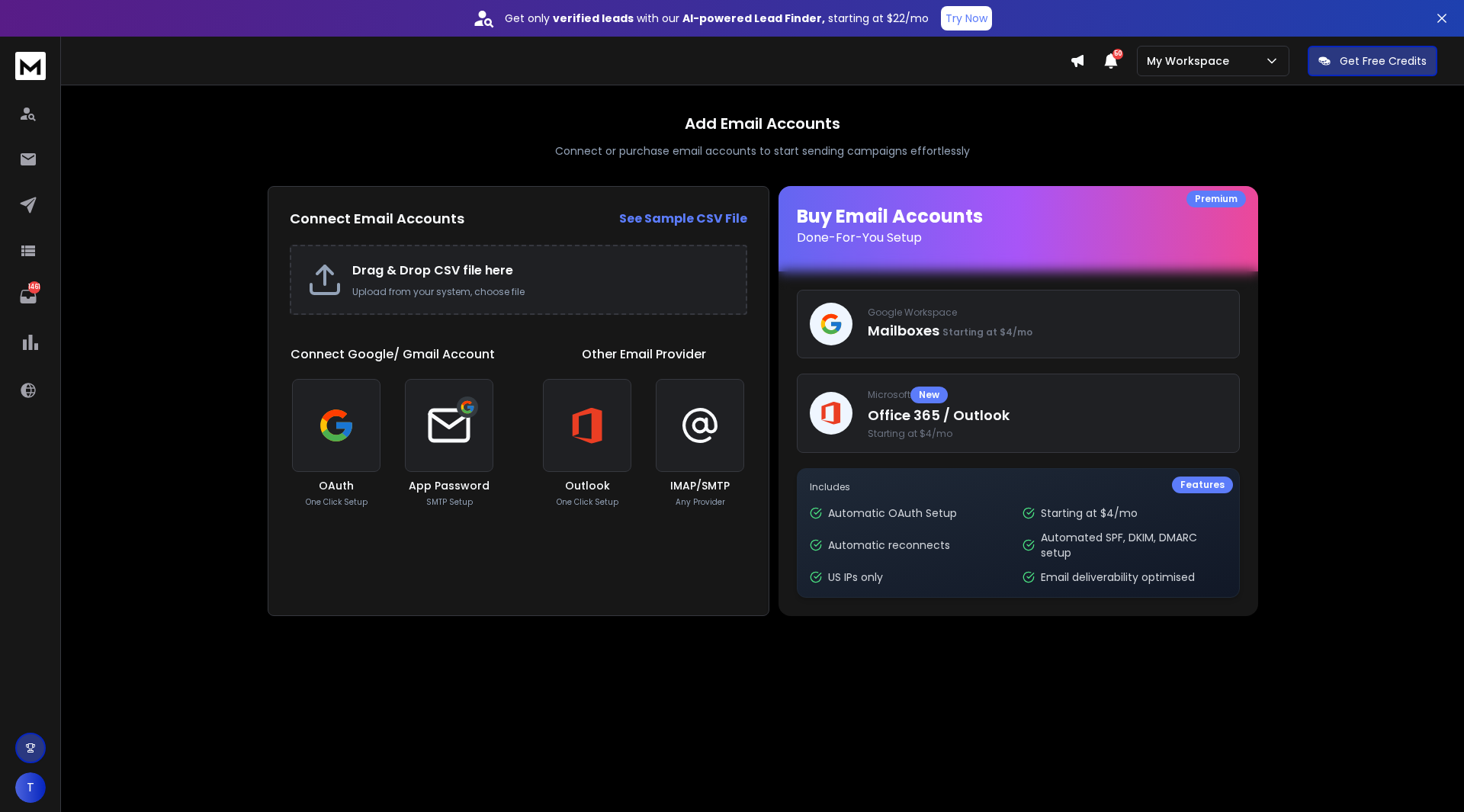
click at [318, 424] on div at bounding box center [336, 425] width 88 height 93
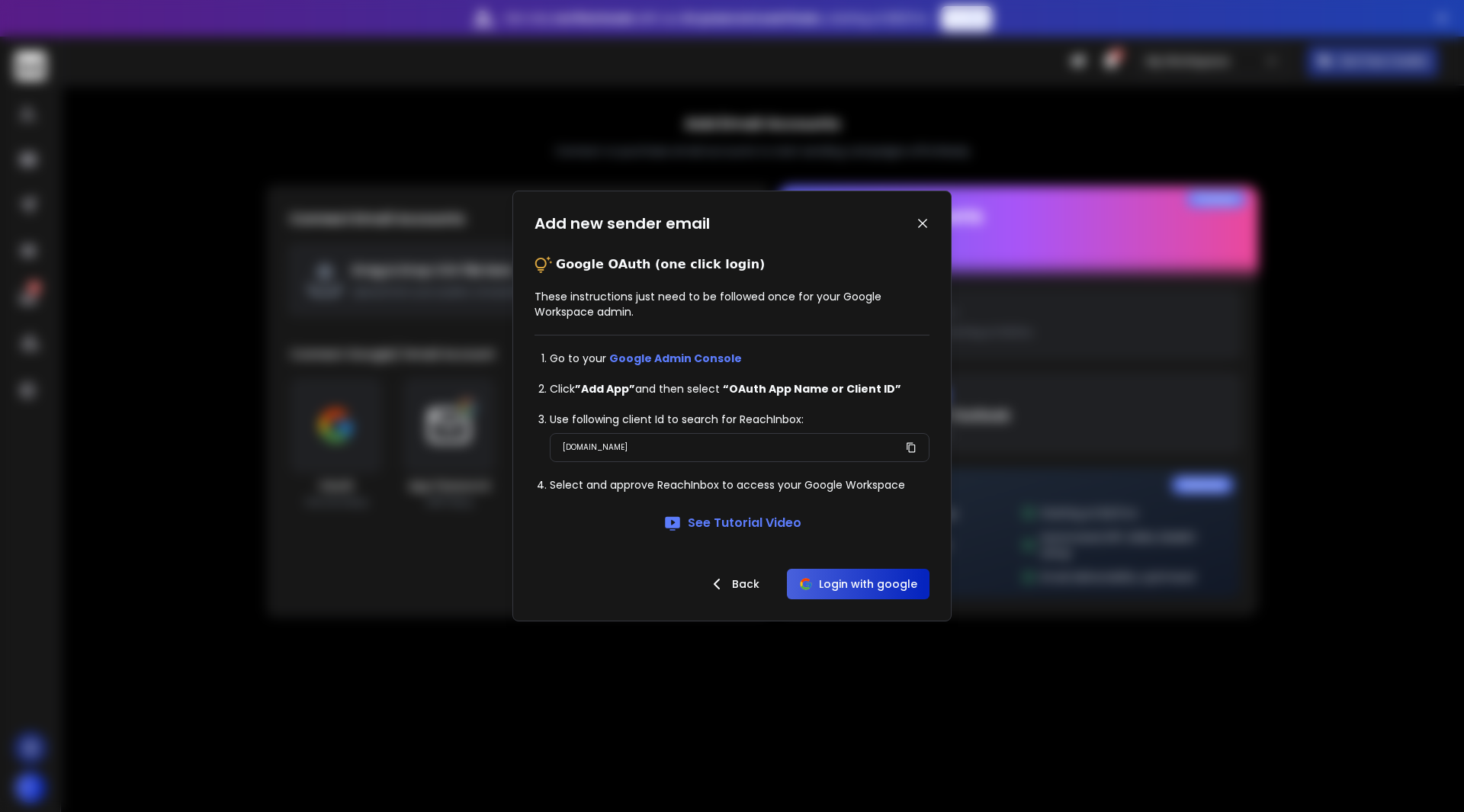
click at [835, 581] on button "Login with google" at bounding box center [858, 584] width 143 height 30
